Goal: Find specific page/section: Find specific page/section

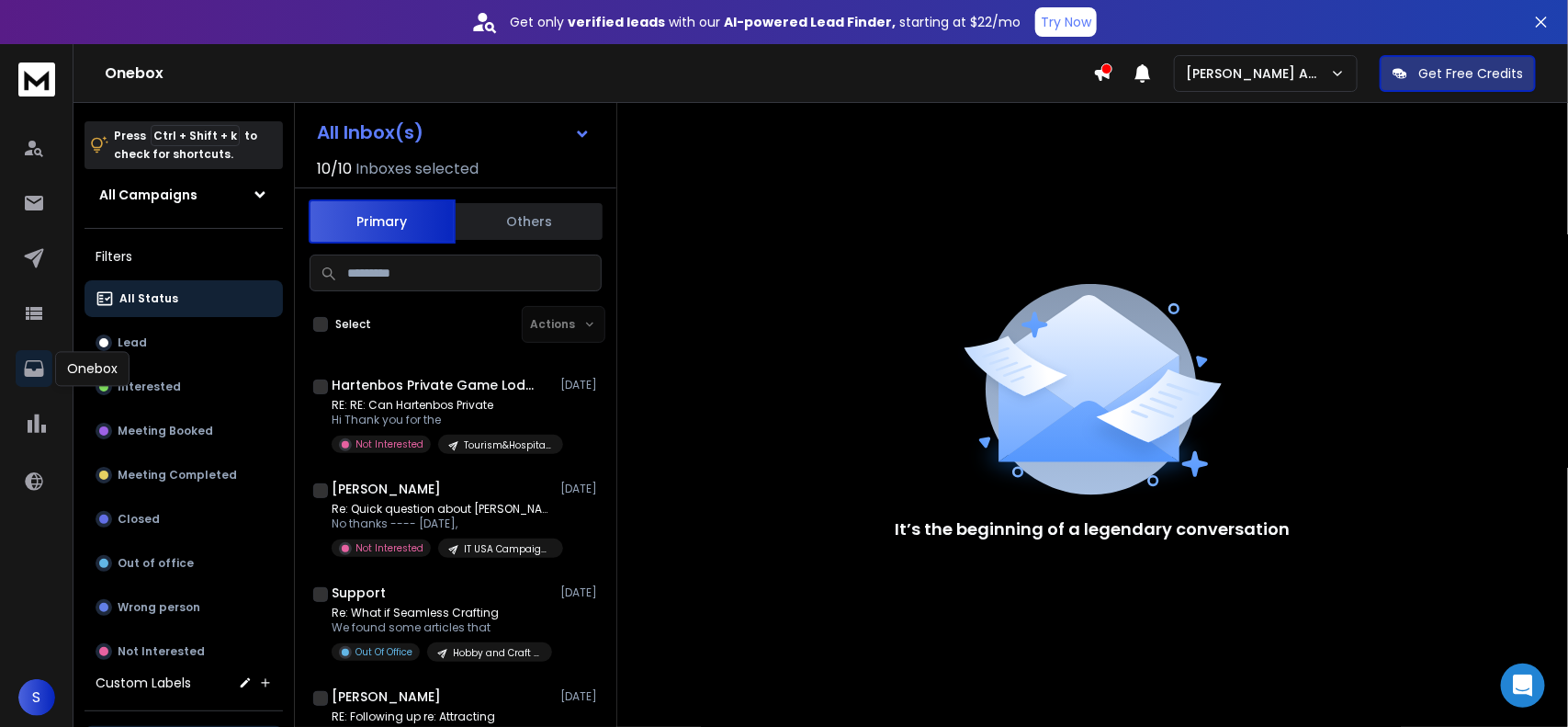
click at [33, 368] on icon at bounding box center [35, 369] width 22 height 22
click at [38, 200] on icon at bounding box center [35, 203] width 19 height 15
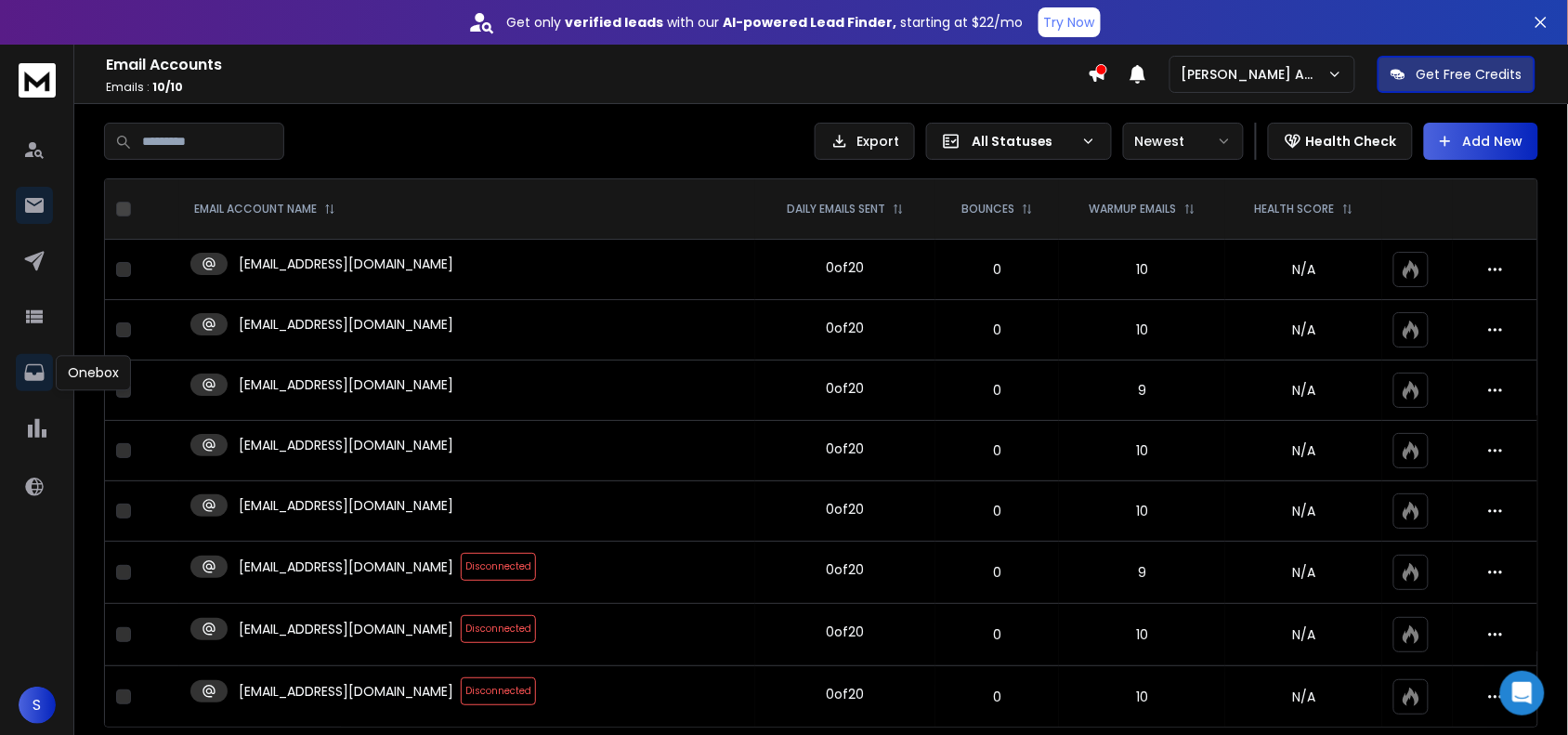
click at [37, 366] on icon at bounding box center [34, 373] width 20 height 17
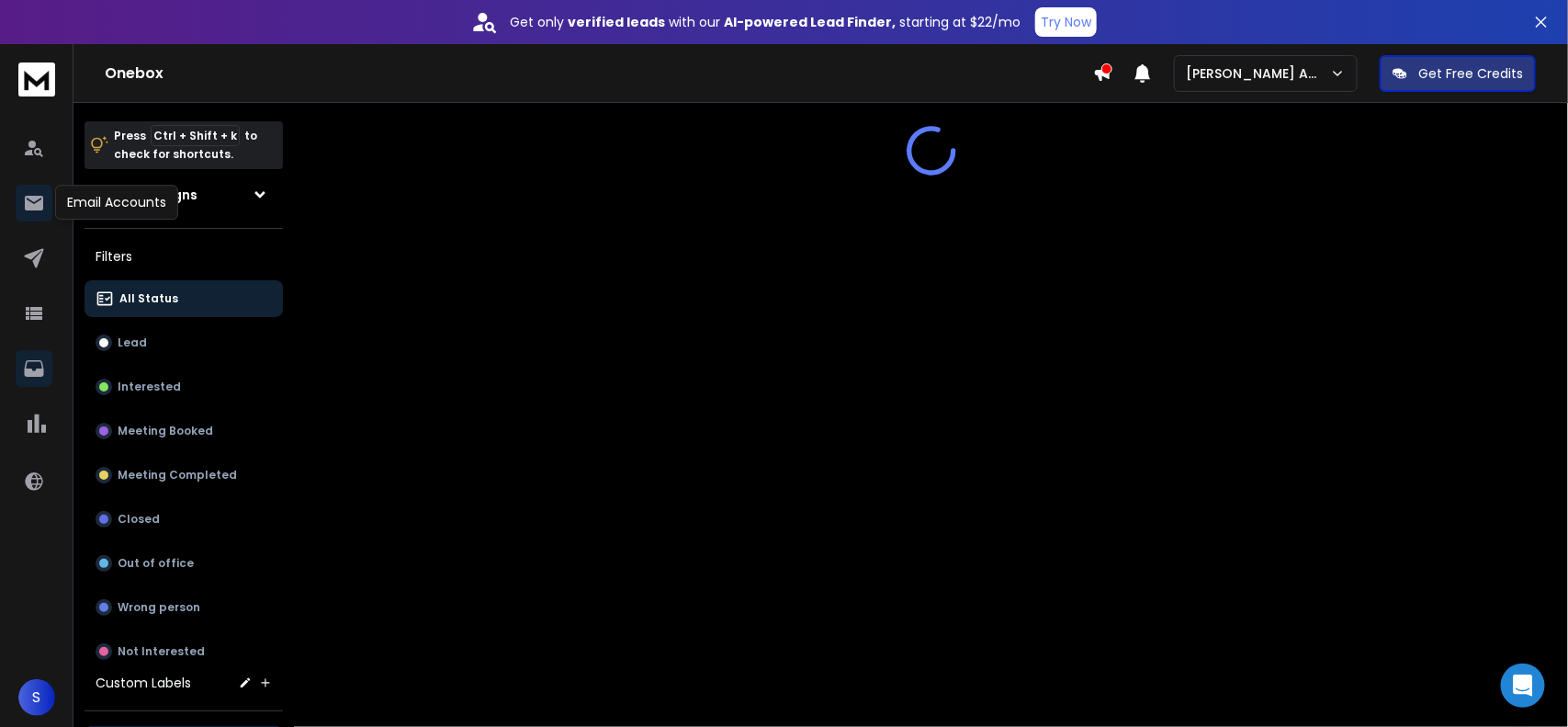
click at [30, 203] on icon at bounding box center [35, 203] width 19 height 15
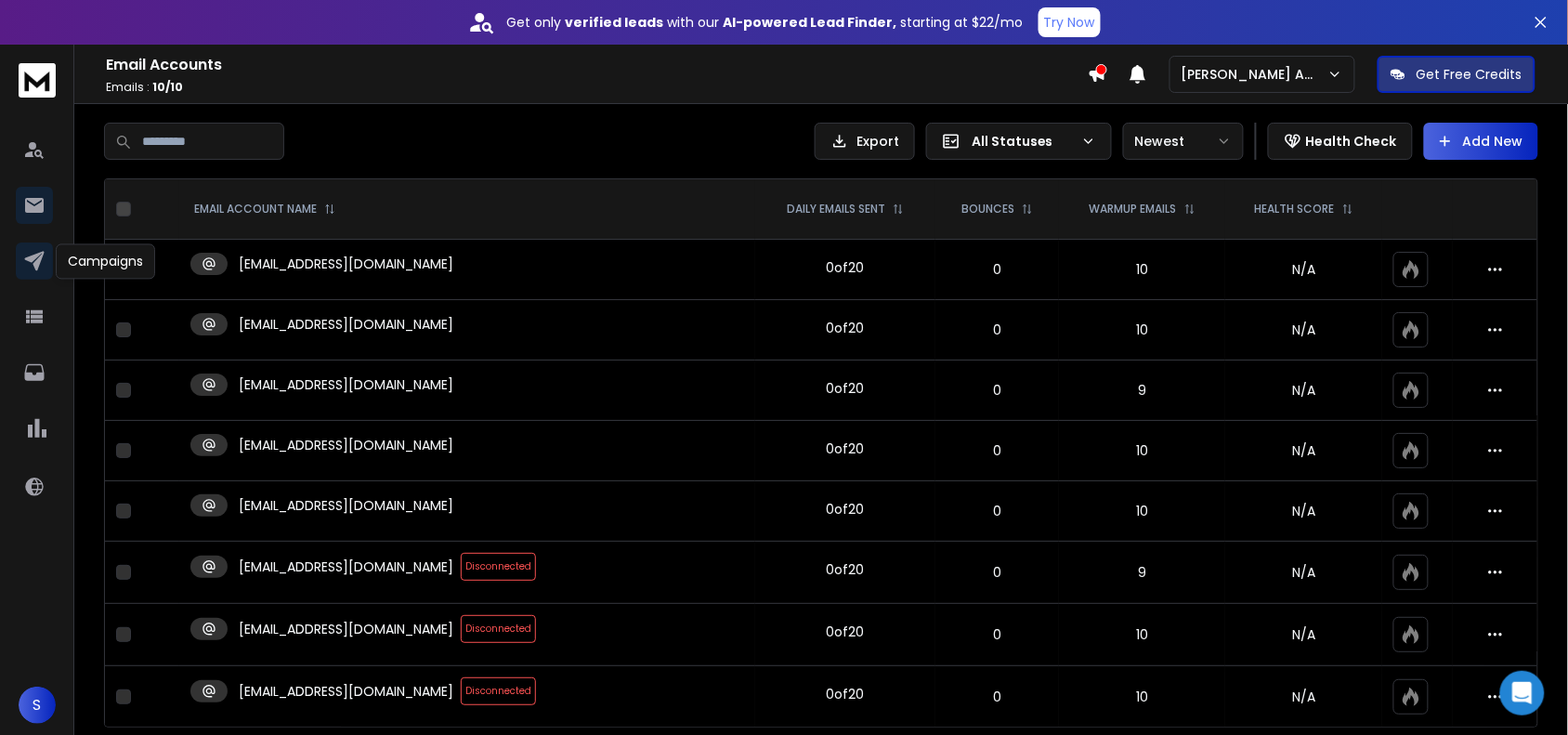
click at [28, 248] on link at bounding box center [34, 261] width 37 height 37
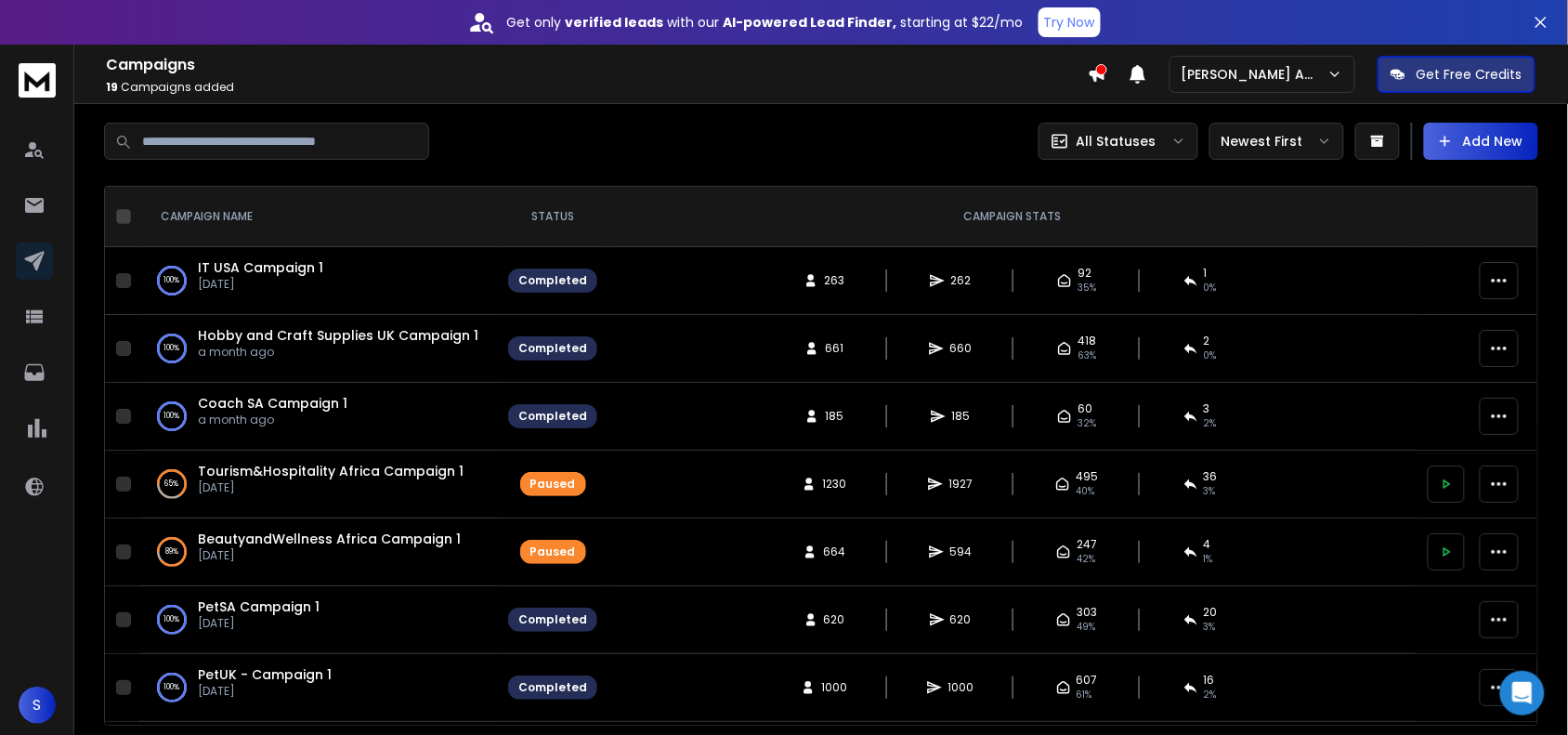
click at [252, 275] on span "IT USA Campaign 1" at bounding box center [260, 267] width 126 height 19
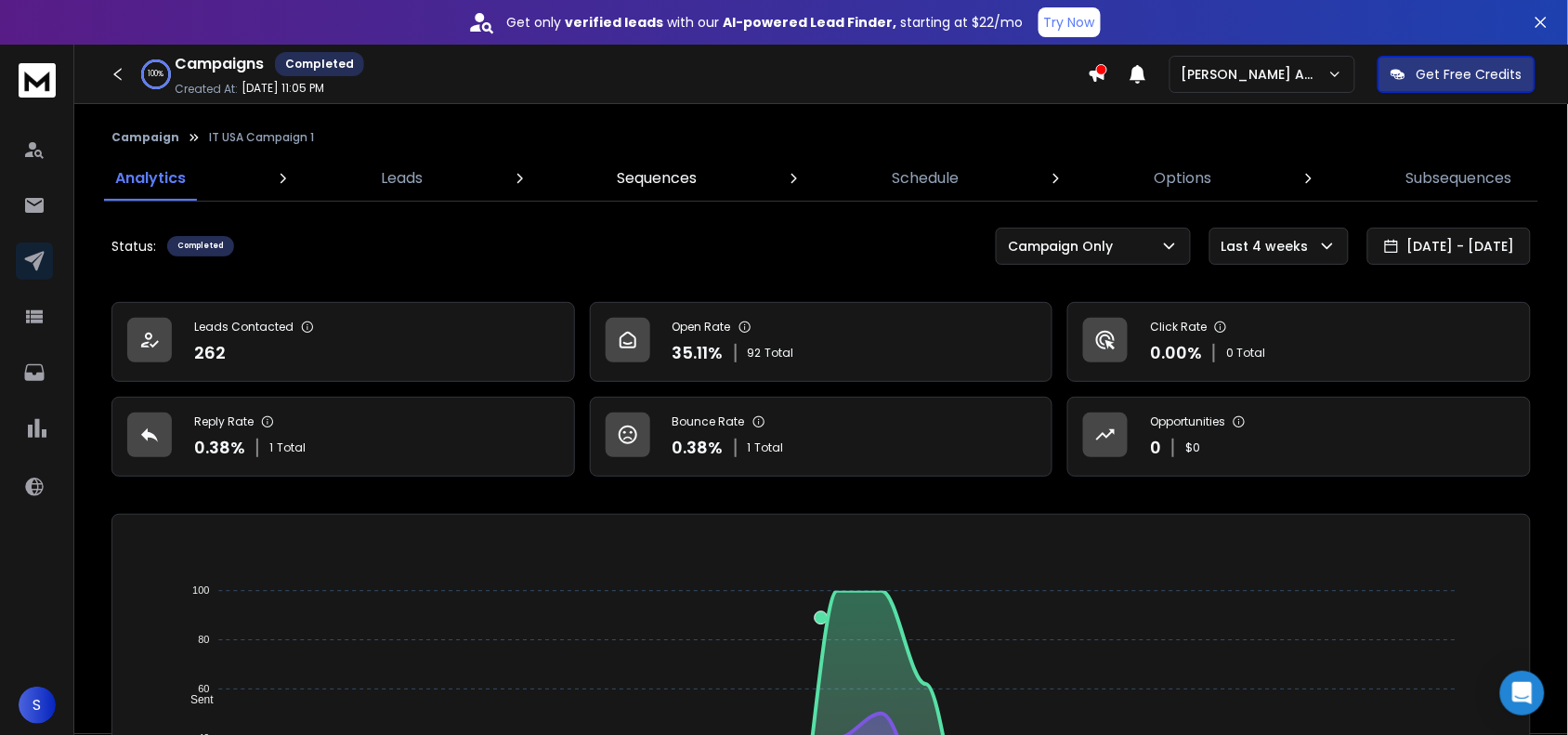
click at [613, 183] on link "Sequences" at bounding box center [657, 178] width 102 height 44
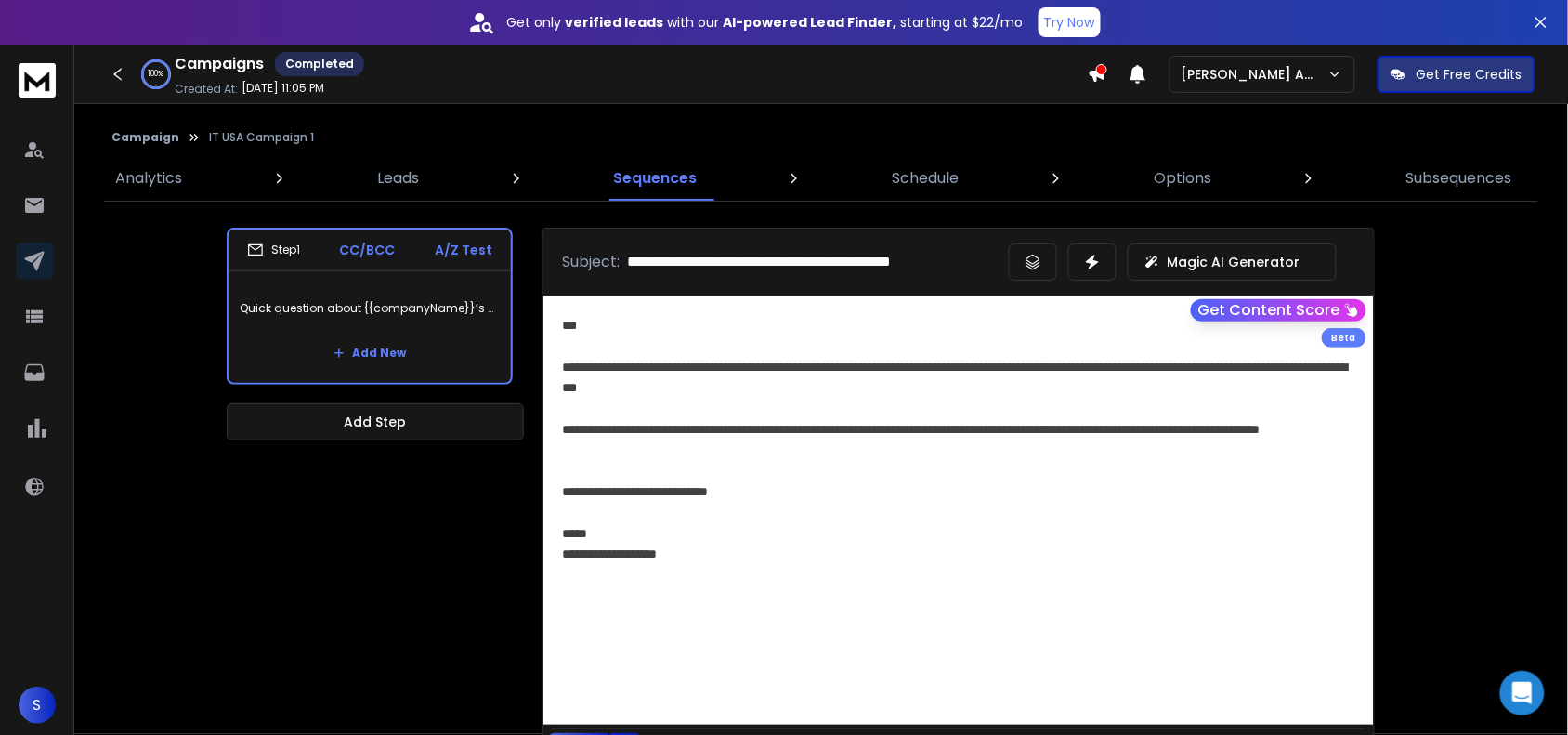
scroll to position [70, 0]
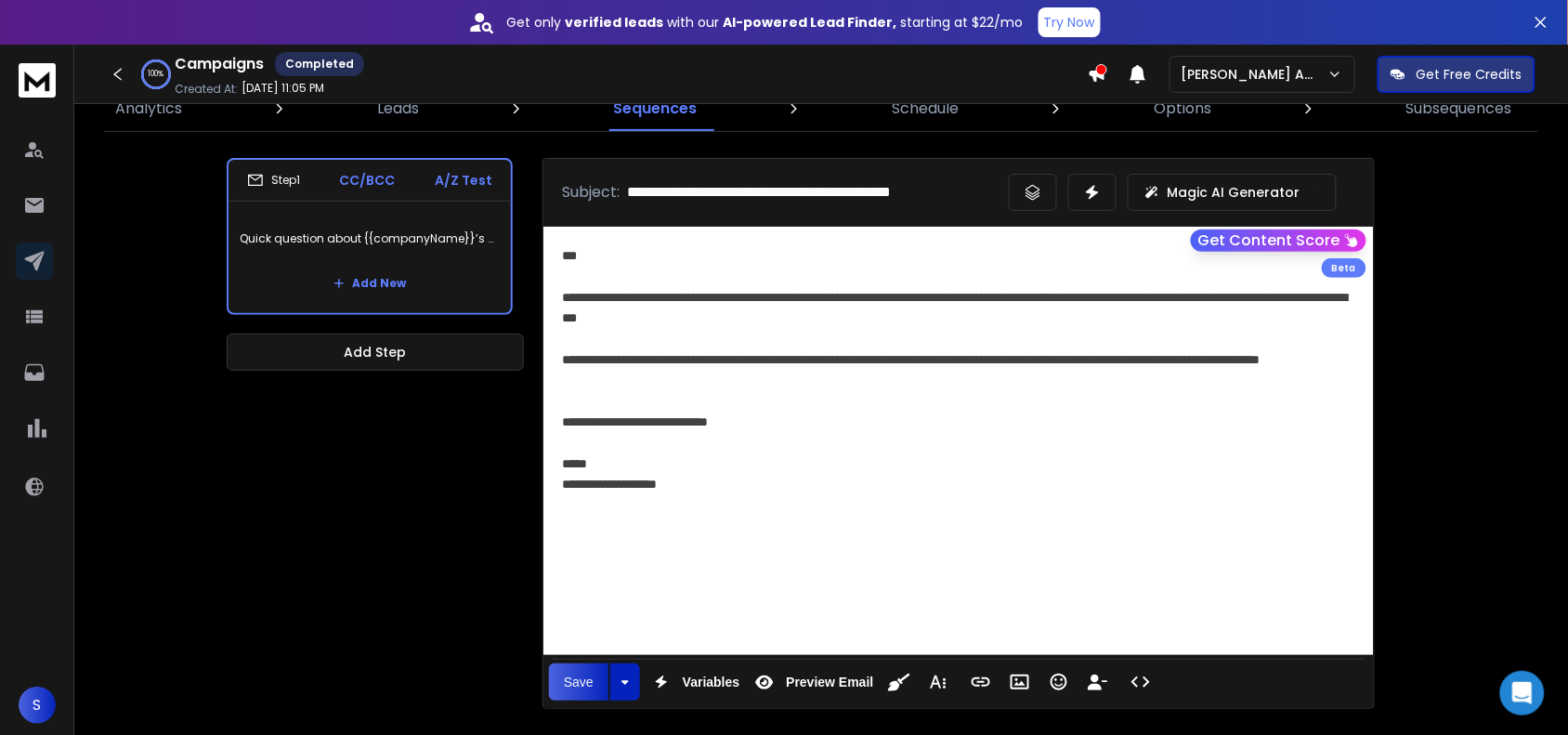
click at [616, 267] on div at bounding box center [959, 276] width 793 height 21
click at [1231, 192] on p "Magic AI Generator" at bounding box center [1234, 193] width 133 height 19
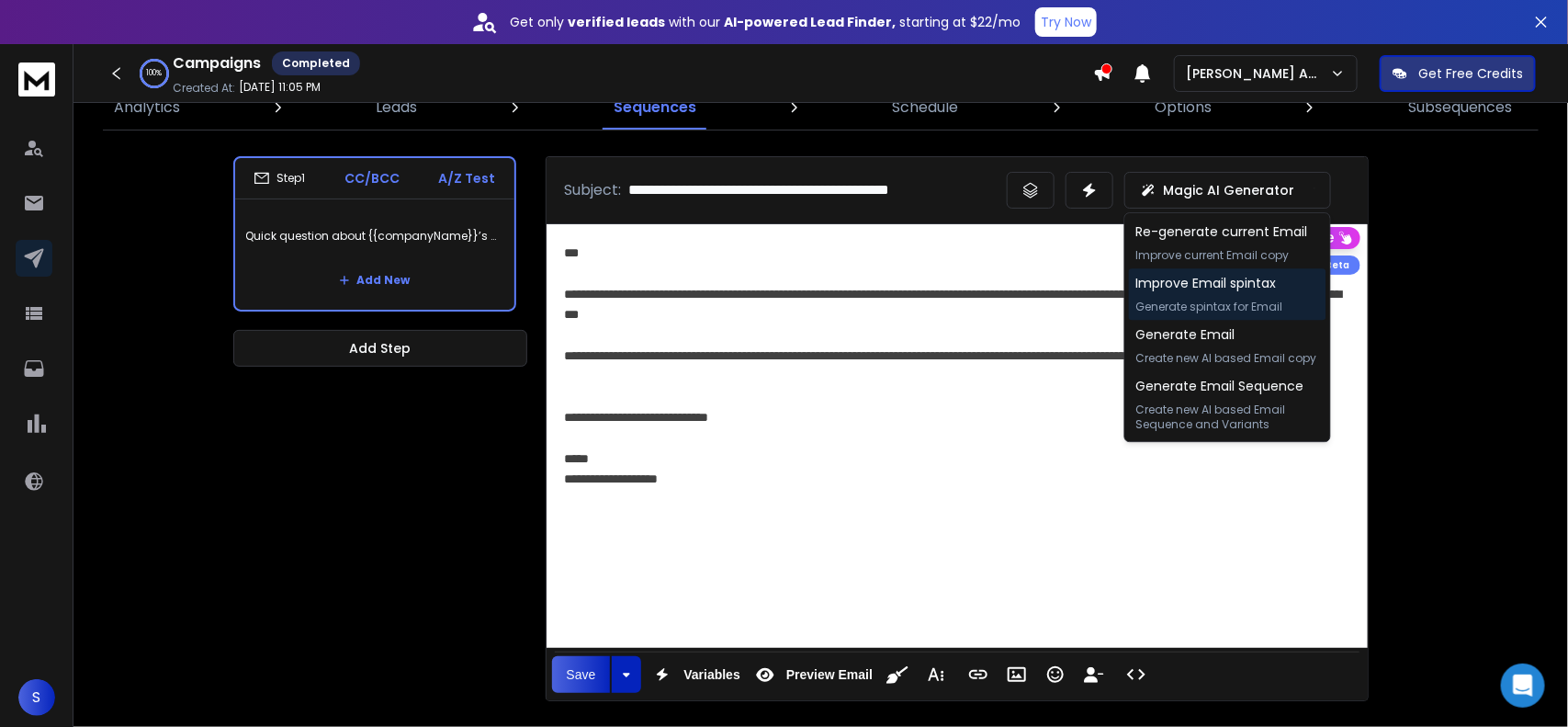
click at [908, 387] on div at bounding box center [957, 397] width 784 height 21
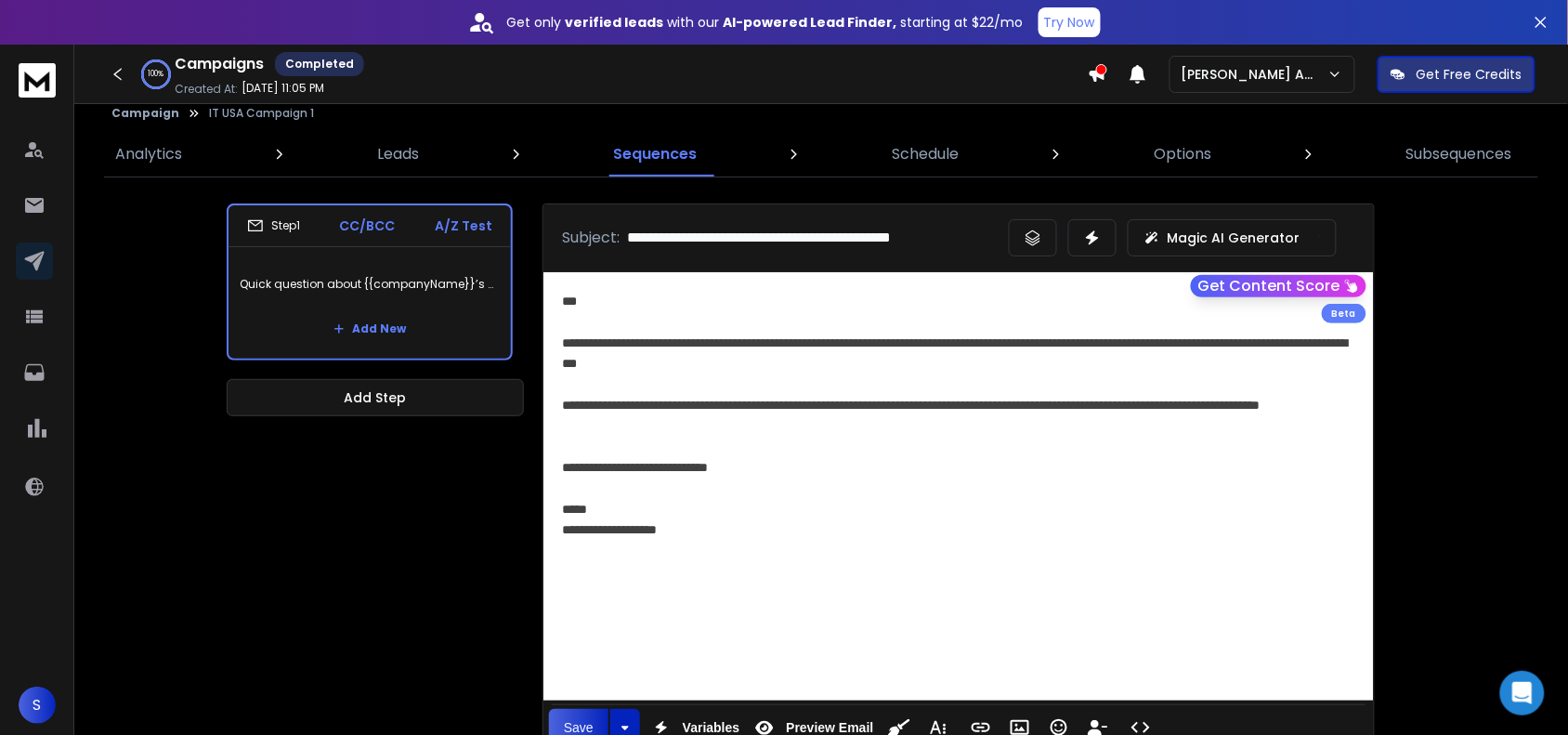
scroll to position [0, 0]
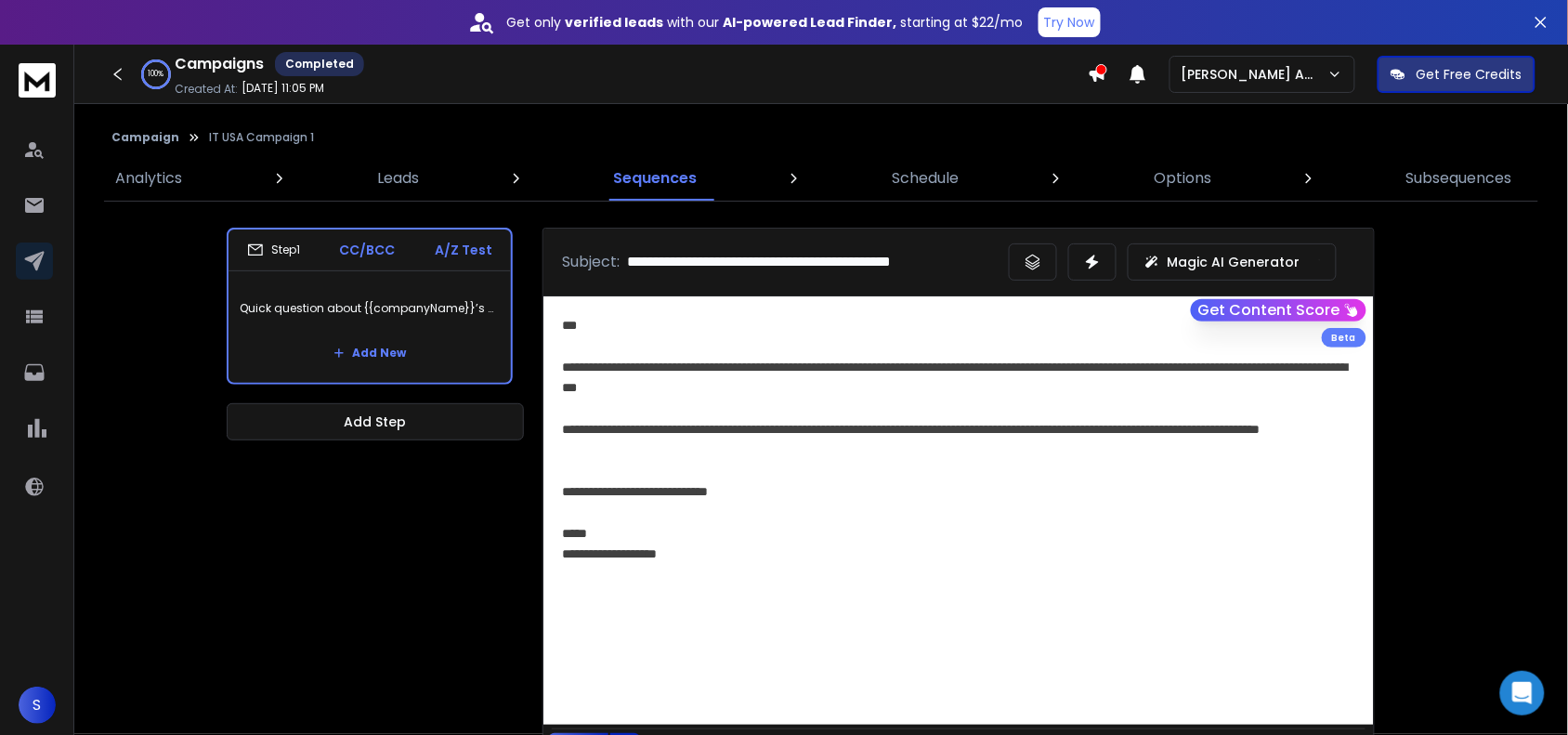
click at [1347, 303] on icon at bounding box center [1352, 311] width 15 height 15
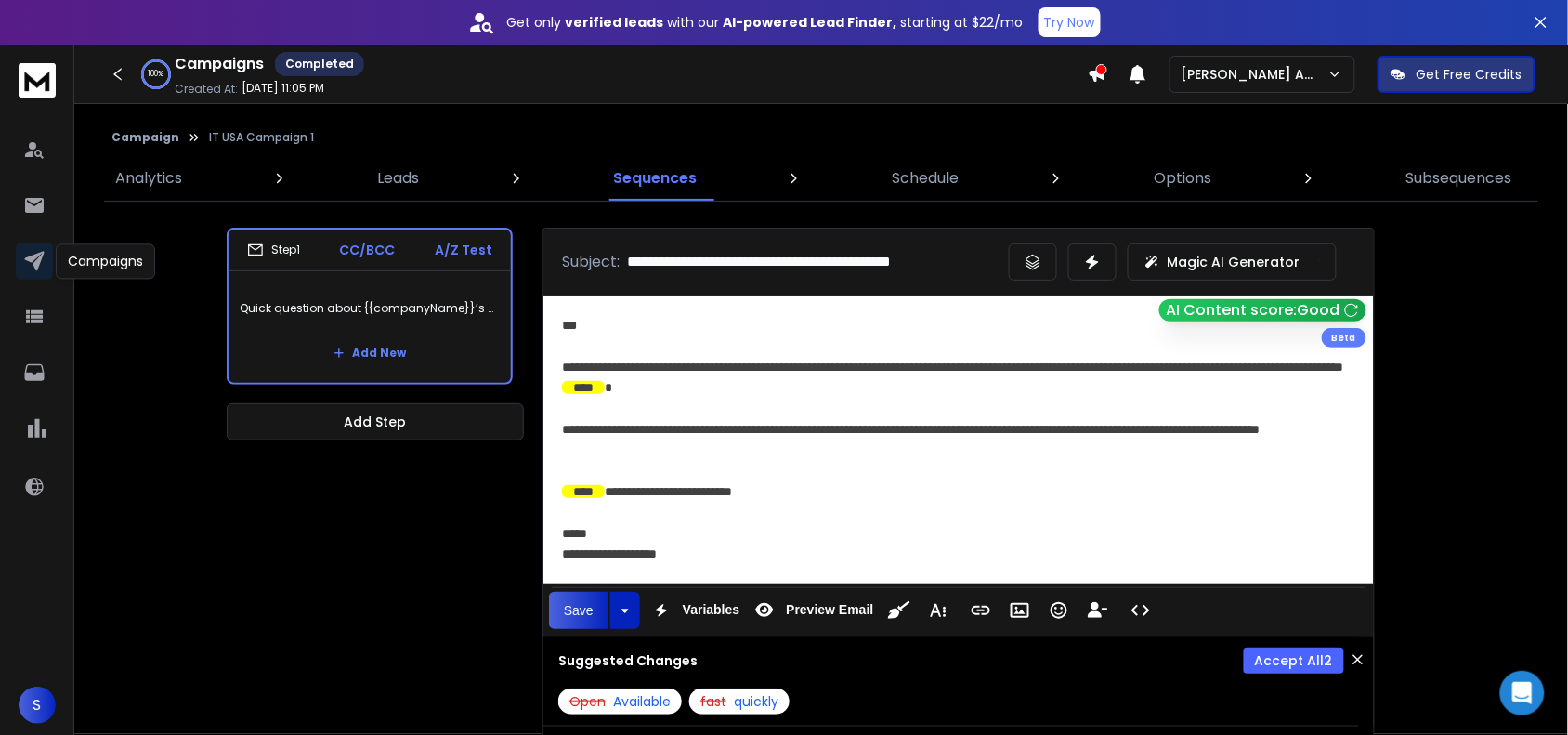
click at [25, 253] on icon at bounding box center [35, 262] width 23 height 23
